Goal: Navigation & Orientation: Find specific page/section

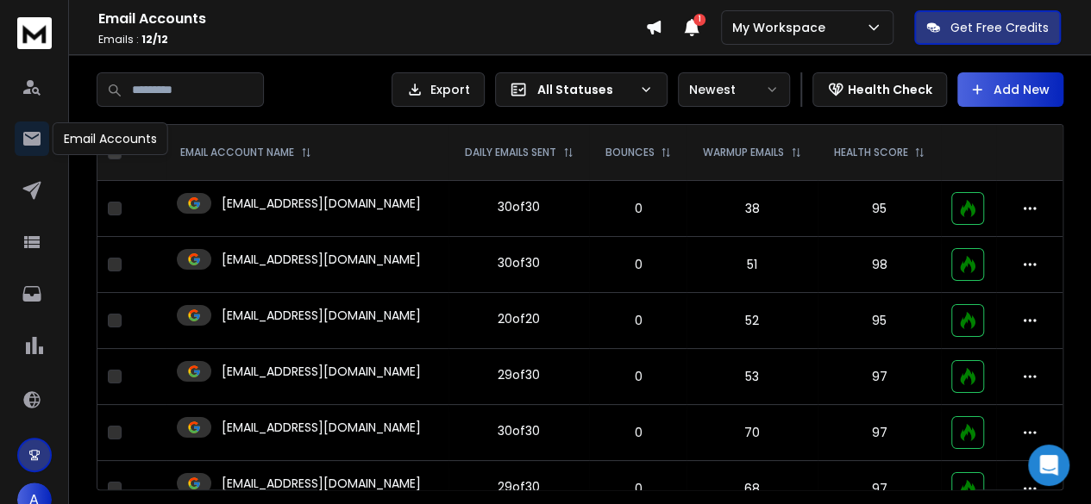
click at [24, 136] on icon at bounding box center [31, 139] width 17 height 14
click at [34, 92] on icon at bounding box center [31, 91] width 17 height 9
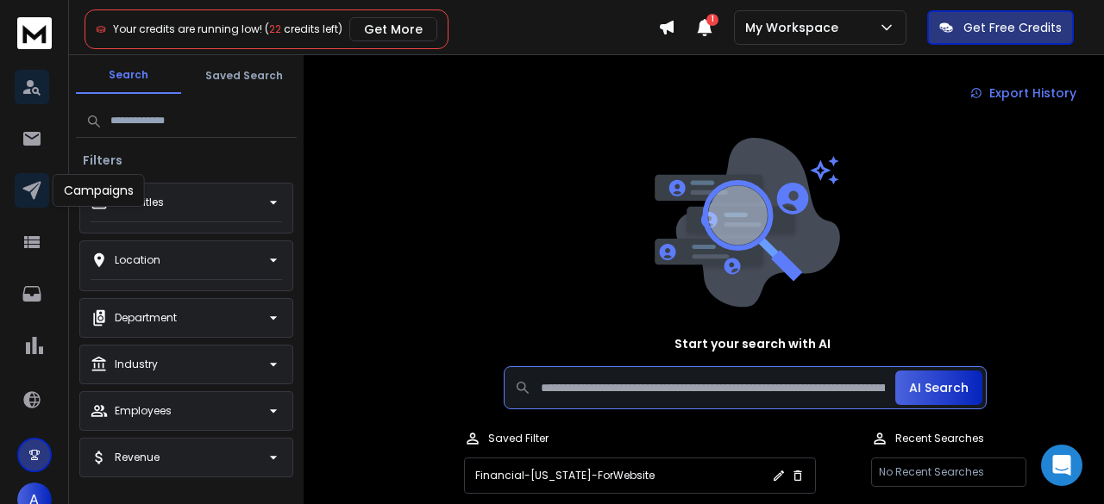
click at [30, 192] on icon at bounding box center [32, 190] width 21 height 21
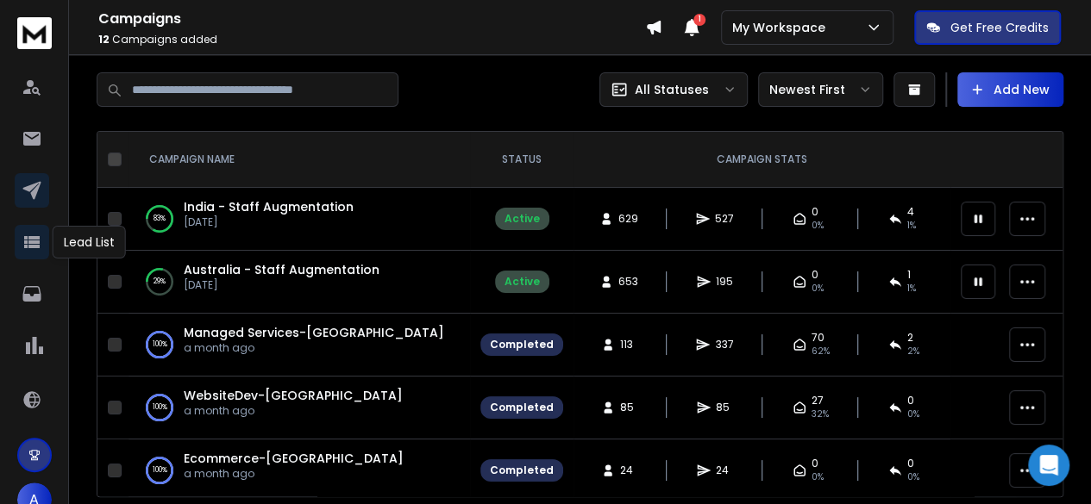
click at [28, 245] on icon at bounding box center [32, 242] width 21 height 21
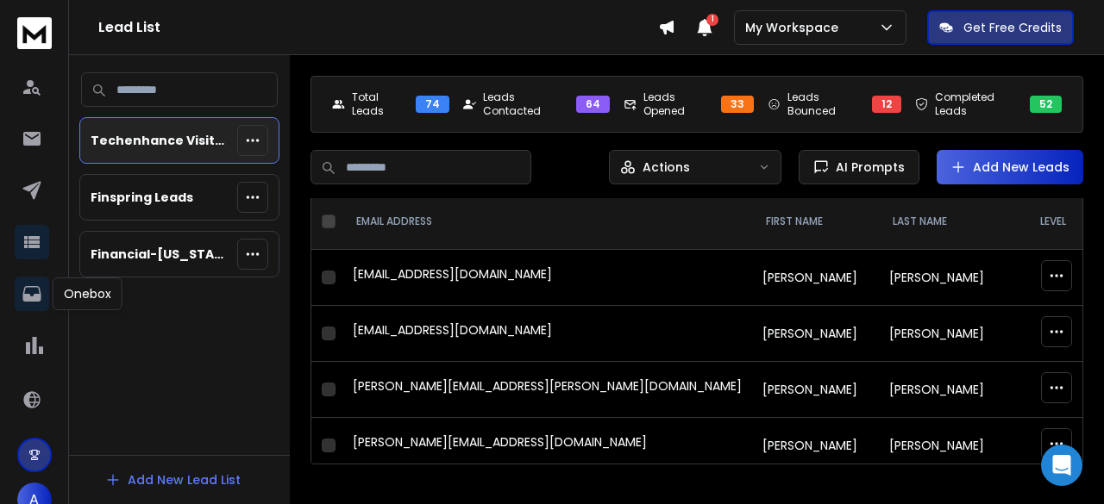
click at [26, 304] on link at bounding box center [32, 294] width 34 height 34
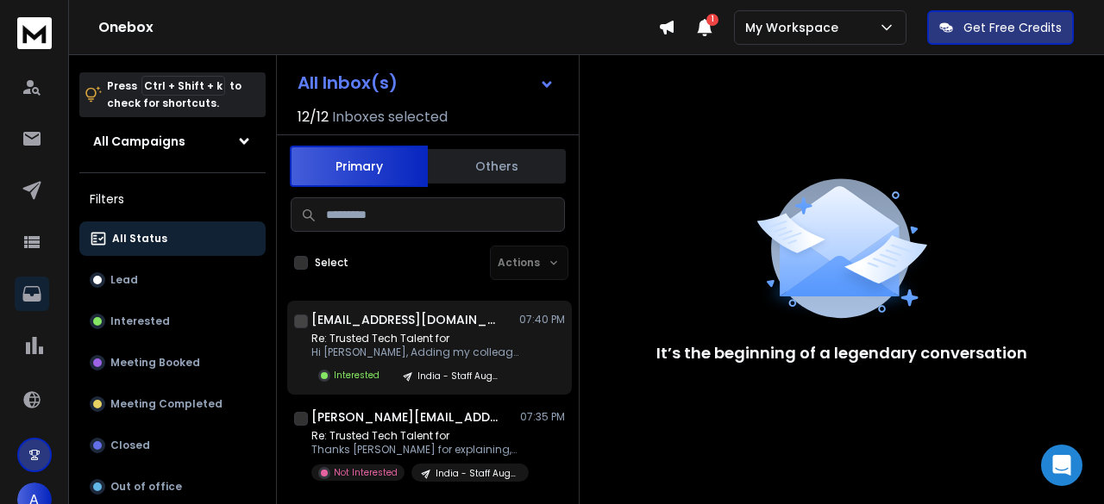
click at [390, 342] on p "Re: Trusted Tech Talent for" at bounding box center [414, 339] width 207 height 14
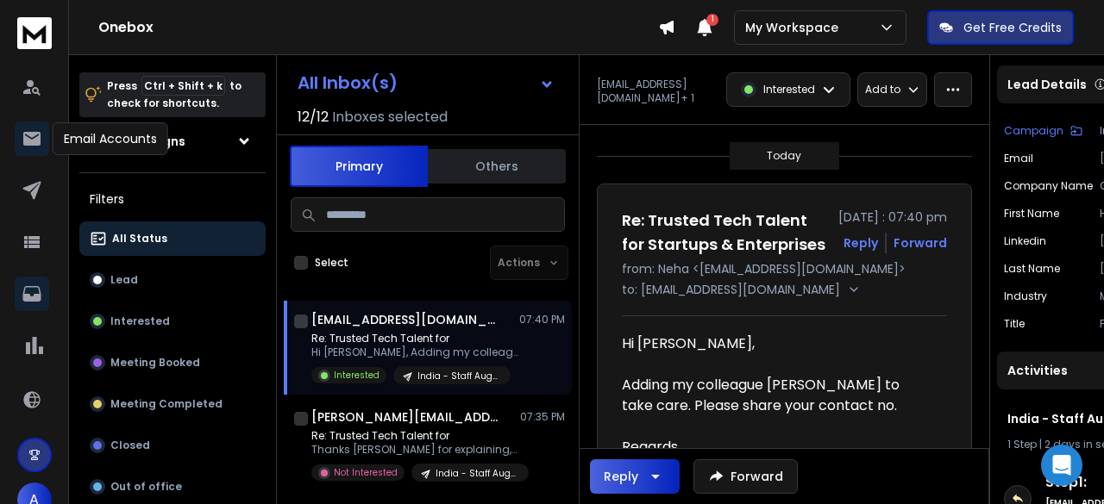
click at [20, 141] on link at bounding box center [32, 139] width 34 height 34
